Goal: Navigation & Orientation: Find specific page/section

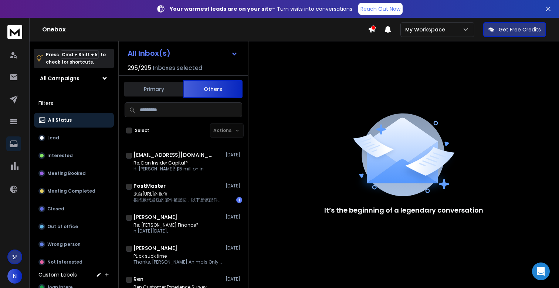
click at [149, 85] on button "Primary" at bounding box center [153, 89] width 59 height 16
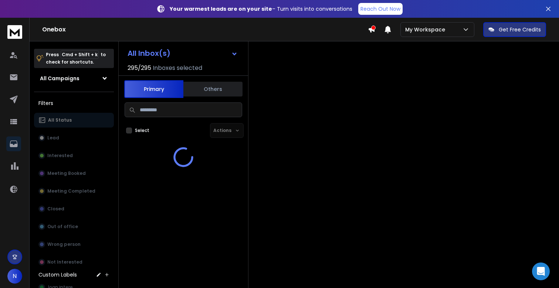
click at [149, 85] on button "Primary" at bounding box center [153, 89] width 59 height 18
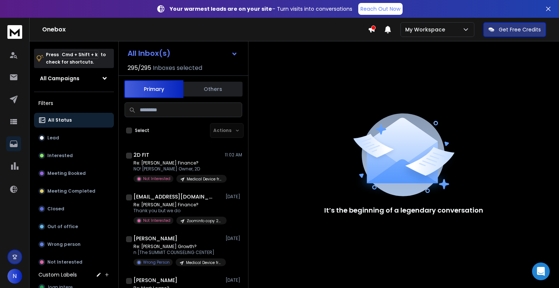
click at [184, 85] on button "Others" at bounding box center [213, 89] width 59 height 16
click at [204, 95] on button "Others" at bounding box center [213, 89] width 59 height 16
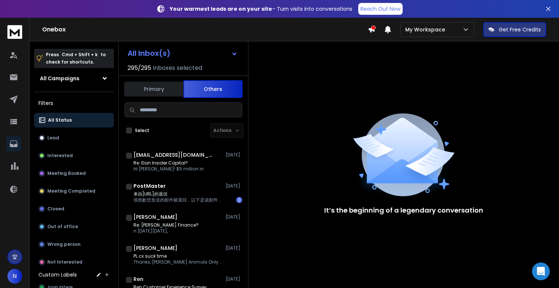
click at [169, 93] on button "Primary" at bounding box center [153, 89] width 59 height 16
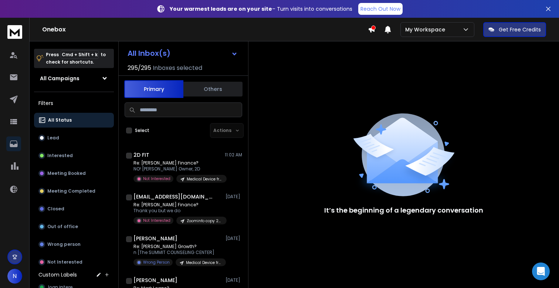
click at [215, 84] on button "Others" at bounding box center [213, 89] width 59 height 16
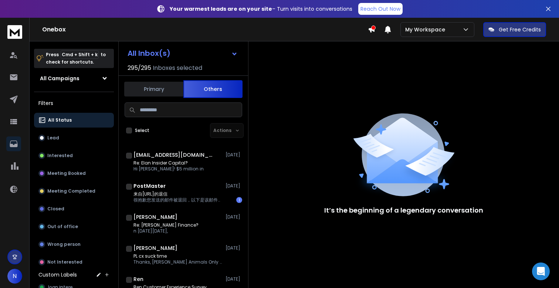
click at [167, 93] on button "Primary" at bounding box center [153, 89] width 59 height 16
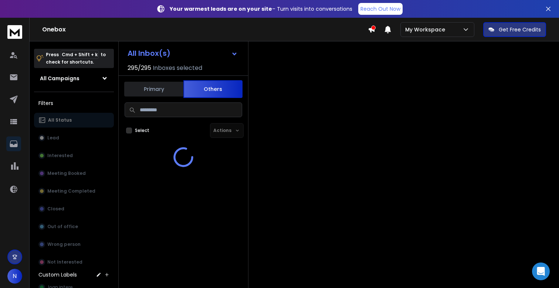
click at [228, 92] on button "Others" at bounding box center [213, 89] width 59 height 18
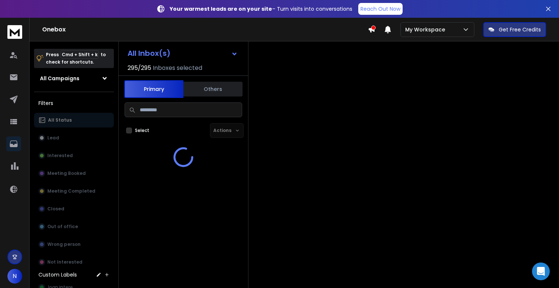
click at [167, 92] on button "Primary" at bounding box center [153, 89] width 59 height 18
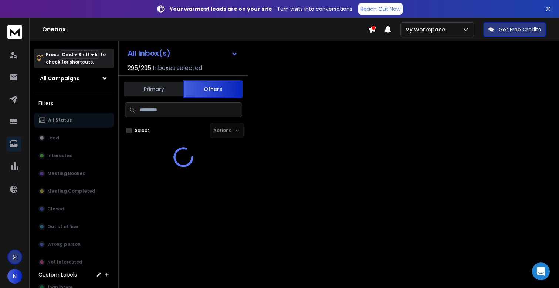
click at [213, 87] on button "Others" at bounding box center [213, 89] width 59 height 18
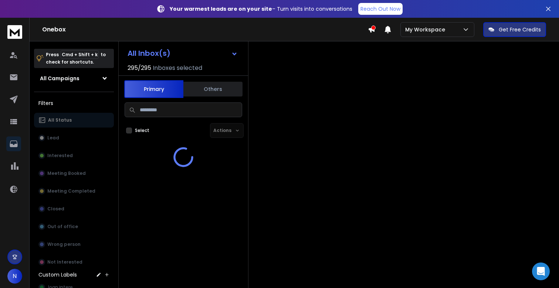
click at [170, 94] on button "Primary" at bounding box center [153, 89] width 59 height 18
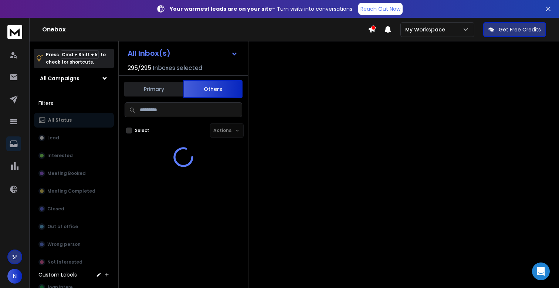
click at [225, 92] on button "Others" at bounding box center [213, 89] width 59 height 18
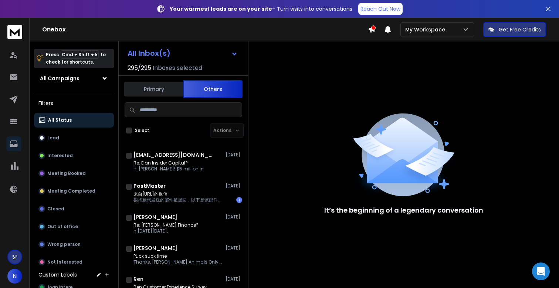
click at [165, 93] on button "Primary" at bounding box center [153, 89] width 59 height 16
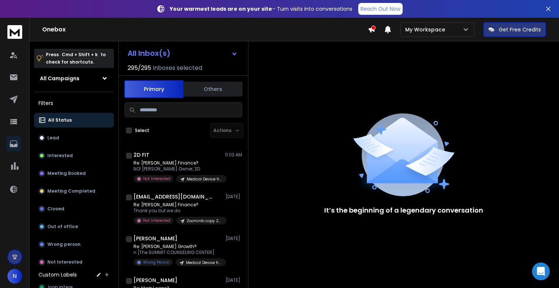
click at [220, 94] on button "Others" at bounding box center [213, 89] width 59 height 16
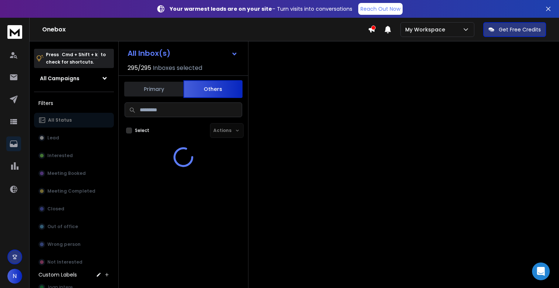
click at [220, 94] on button "Others" at bounding box center [213, 89] width 59 height 18
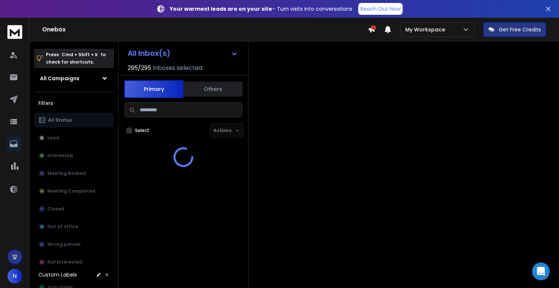
click at [151, 92] on button "Primary" at bounding box center [153, 89] width 59 height 18
